Goal: Task Accomplishment & Management: Manage account settings

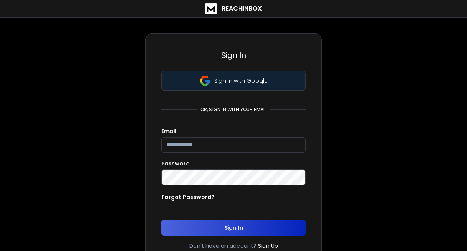
click at [247, 78] on p "Sign in with Google" at bounding box center [241, 81] width 54 height 8
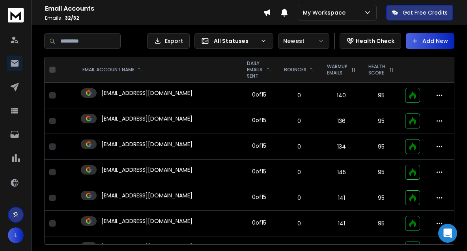
click at [17, 16] on img at bounding box center [16, 15] width 16 height 15
click at [15, 234] on span "L" at bounding box center [16, 236] width 16 height 16
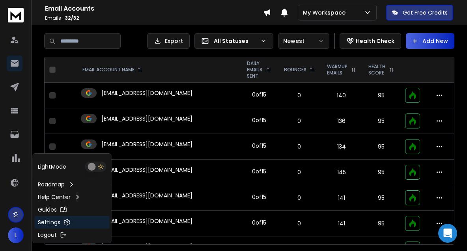
click at [56, 224] on p "Settings" at bounding box center [49, 223] width 22 height 8
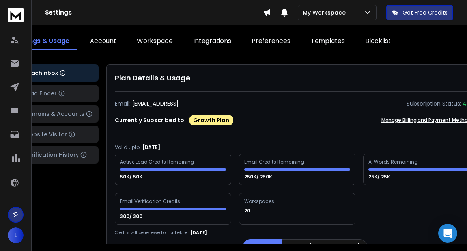
click at [110, 42] on link "Account" at bounding box center [103, 41] width 42 height 17
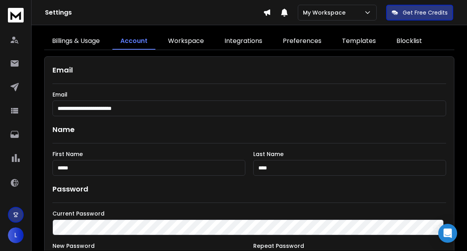
click at [77, 39] on link "Billings & Usage" at bounding box center [76, 41] width 64 height 17
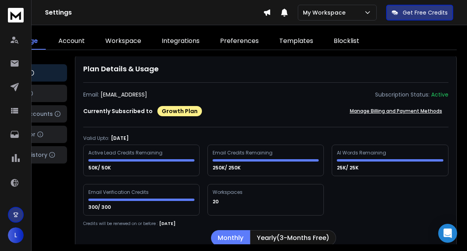
scroll to position [0, 31]
click at [375, 108] on p "Manage Billing and Payment Methods" at bounding box center [396, 111] width 92 height 6
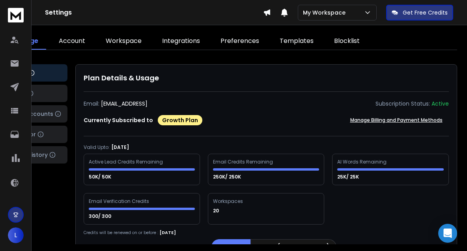
scroll to position [0, 0]
click at [363, 121] on p "Manage Billing and Payment Methods" at bounding box center [396, 120] width 92 height 6
